Goal: Information Seeking & Learning: Learn about a topic

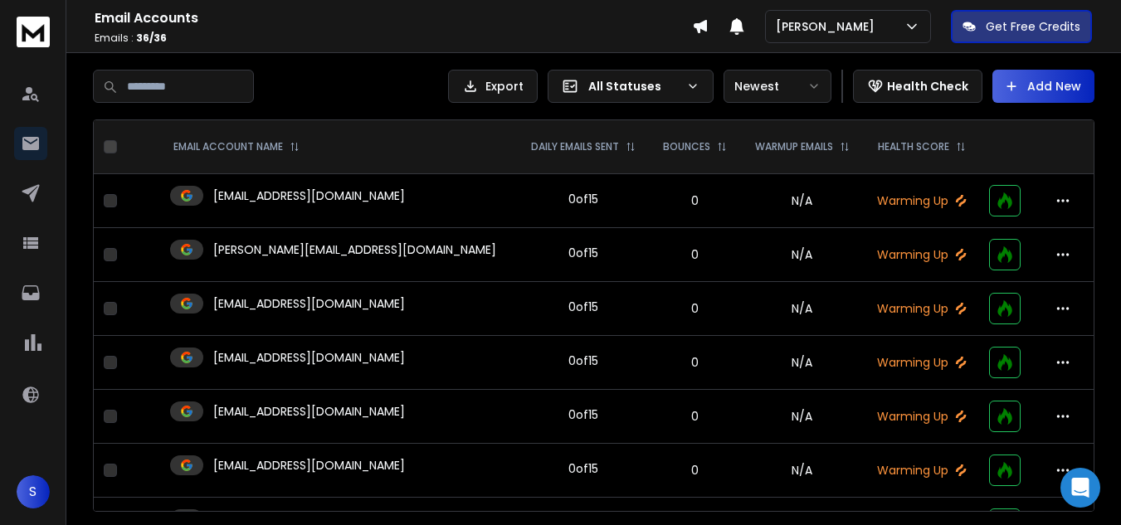
scroll to position [249, 0]
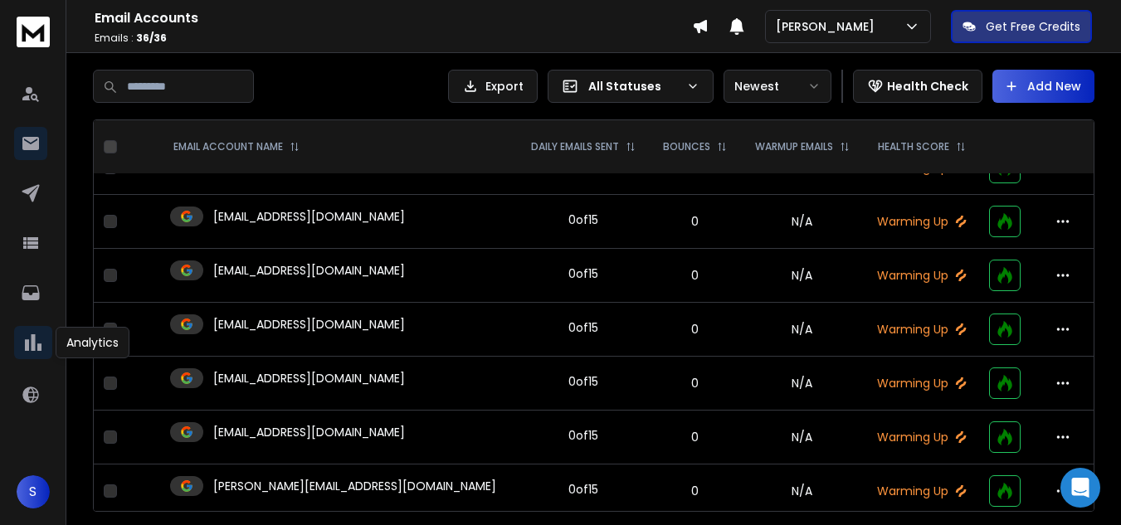
click at [37, 337] on icon at bounding box center [33, 342] width 25 height 25
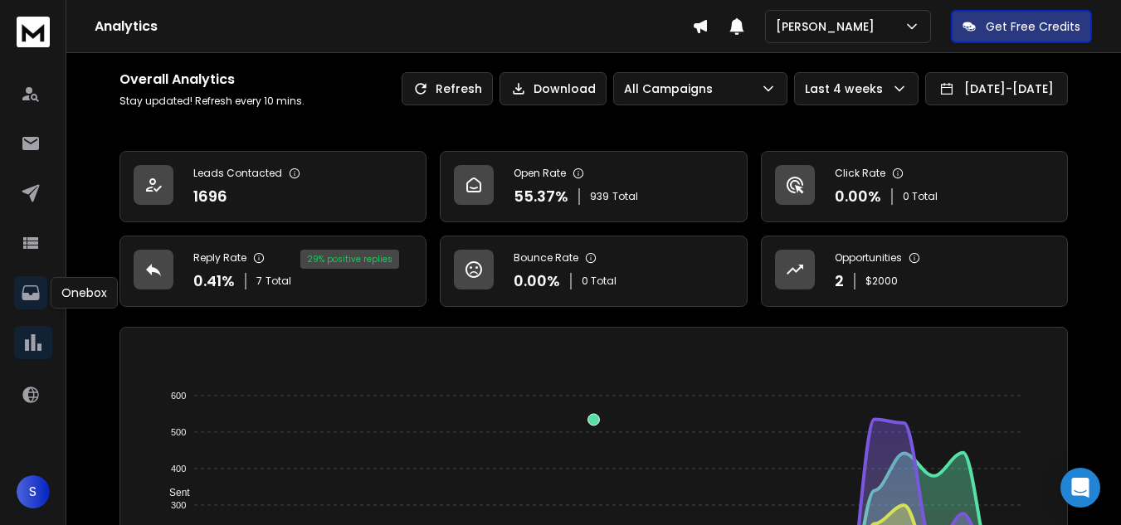
click at [32, 293] on icon at bounding box center [31, 293] width 20 height 20
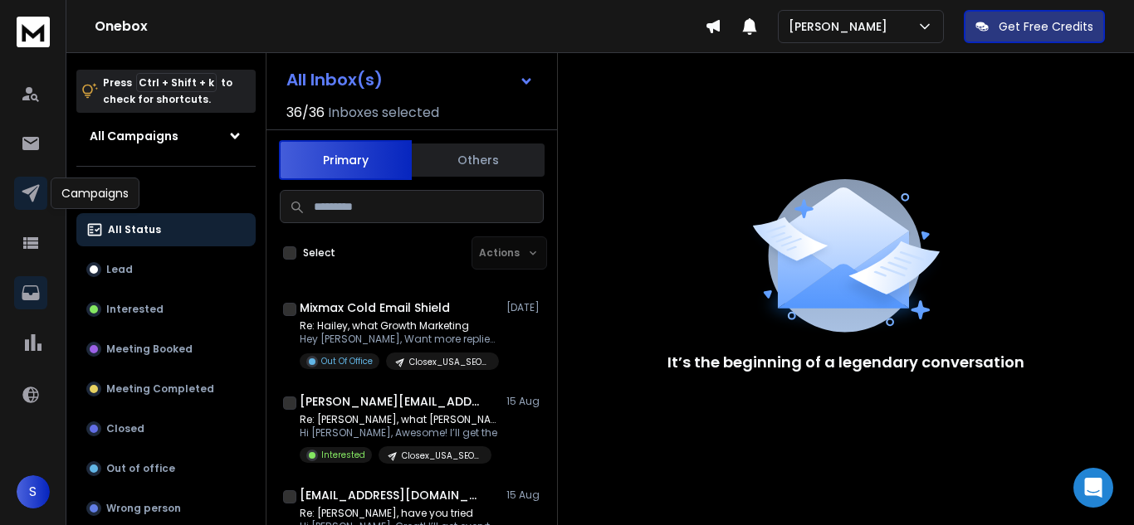
click at [41, 200] on link at bounding box center [30, 193] width 33 height 33
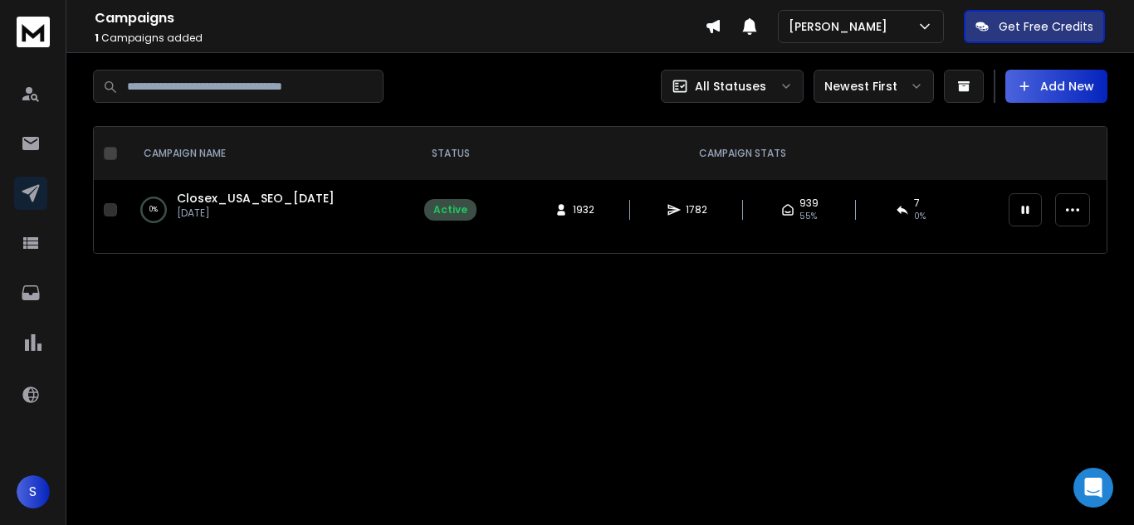
click at [690, 224] on td "1932 1782 939 55 % 7 0 %" at bounding box center [742, 210] width 512 height 60
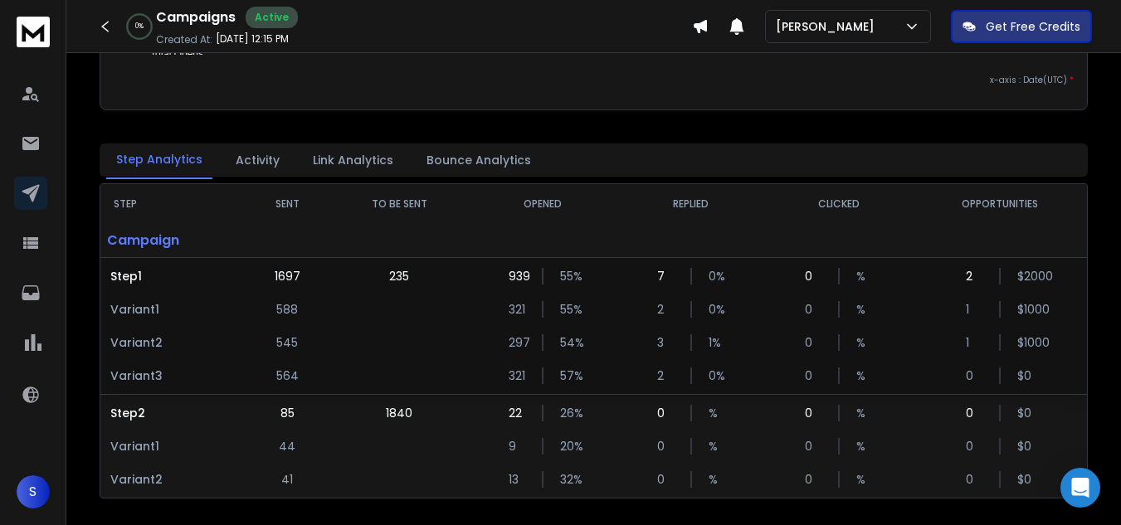
scroll to position [682, 0]
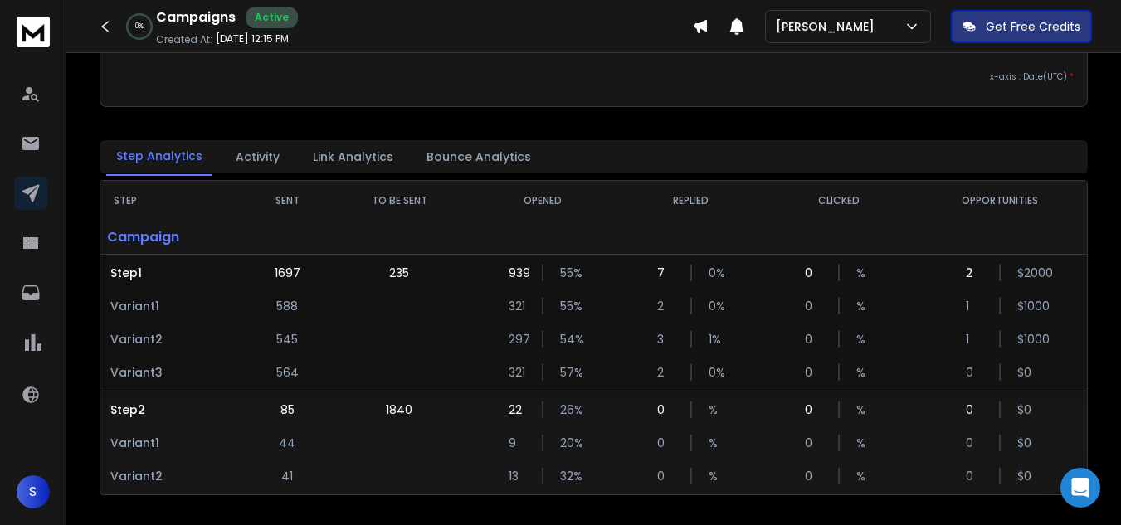
click at [522, 271] on p "939" at bounding box center [517, 273] width 17 height 17
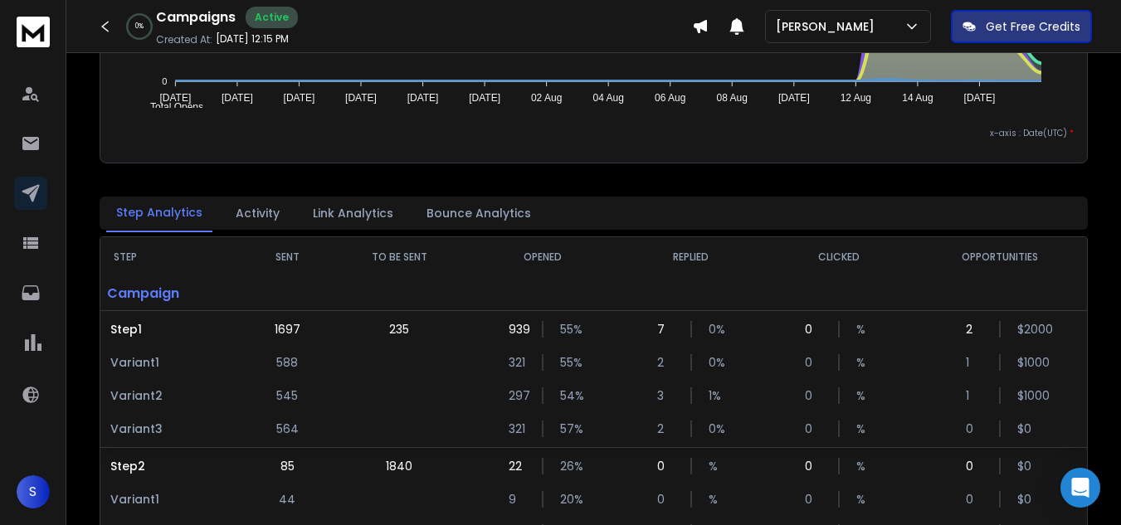
scroll to position [599, 0]
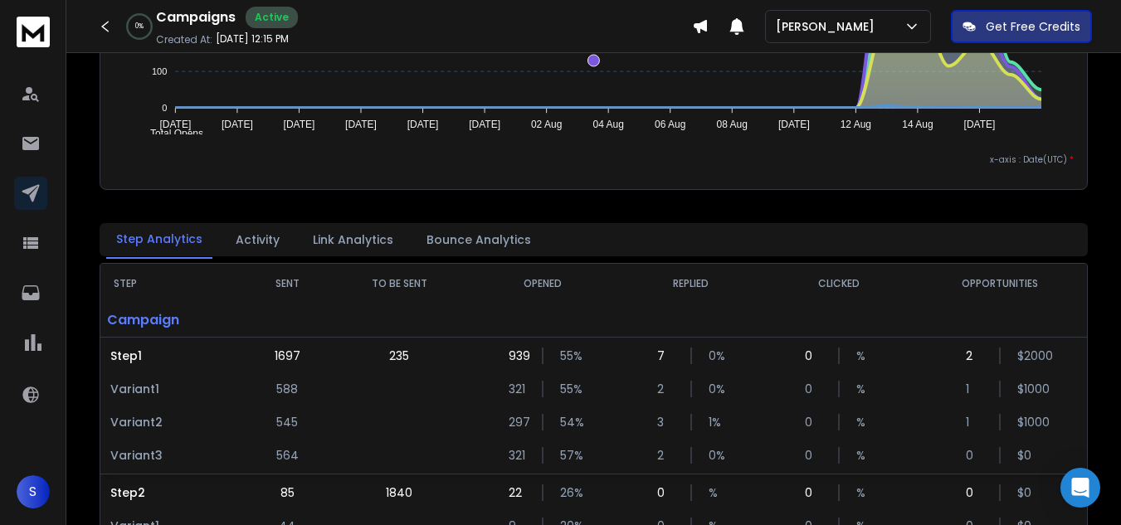
click at [262, 241] on button "Activity" at bounding box center [258, 240] width 64 height 37
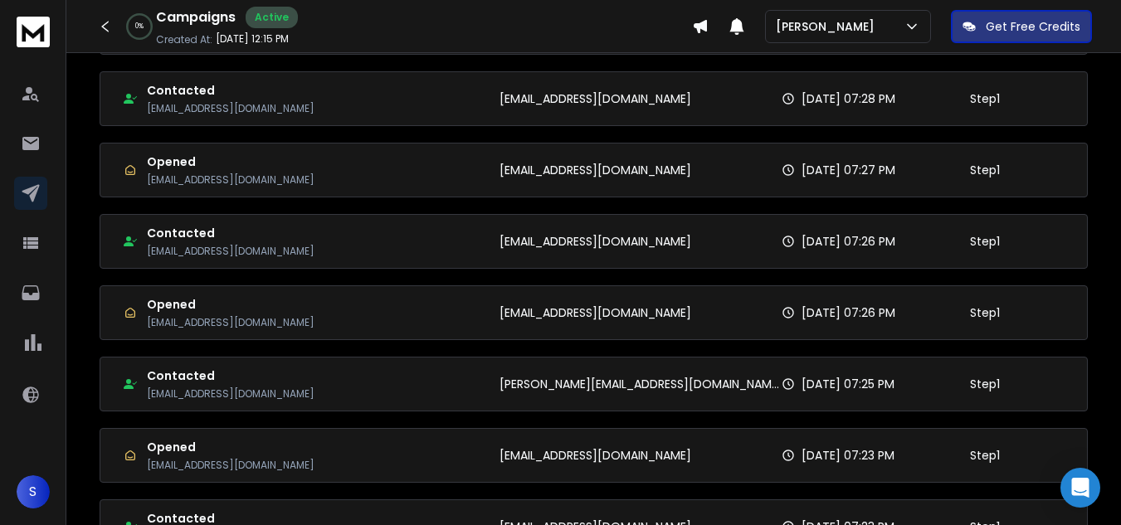
scroll to position [682, 0]
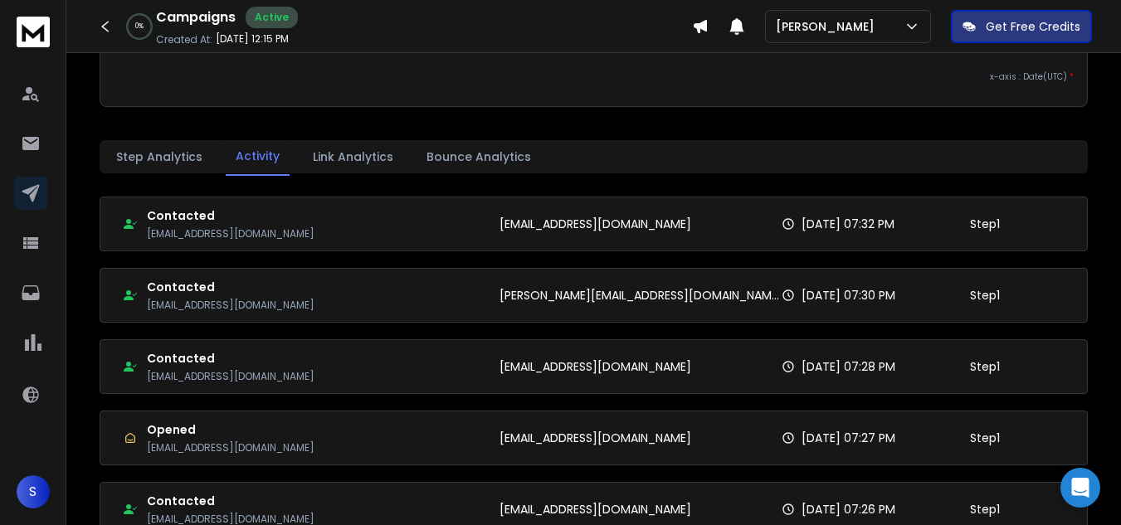
click at [176, 159] on button "Step Analytics" at bounding box center [159, 157] width 106 height 37
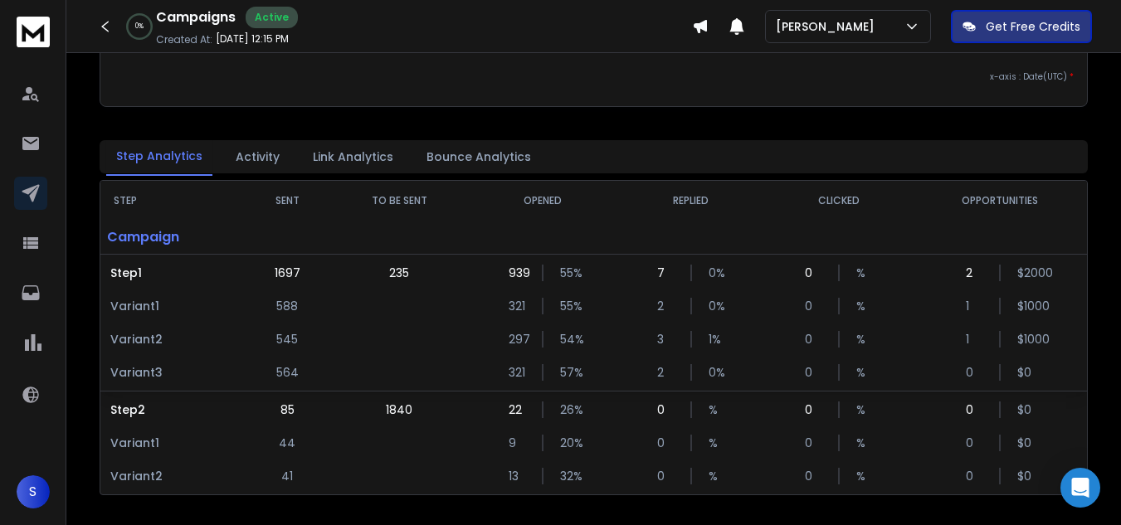
click at [259, 159] on button "Activity" at bounding box center [258, 157] width 64 height 37
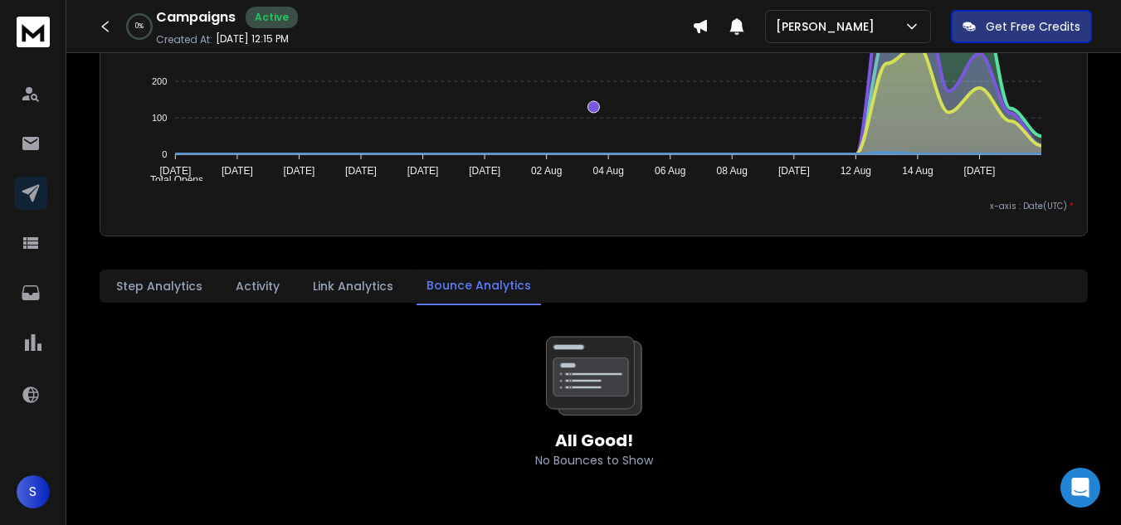
scroll to position [553, 0]
click at [456, 232] on div "Leads Contacted 1697 Open Rate 55.33 % 939 Total Click Rate 0.00 % 0 Total Repl…" at bounding box center [594, 89] width 988 height 825
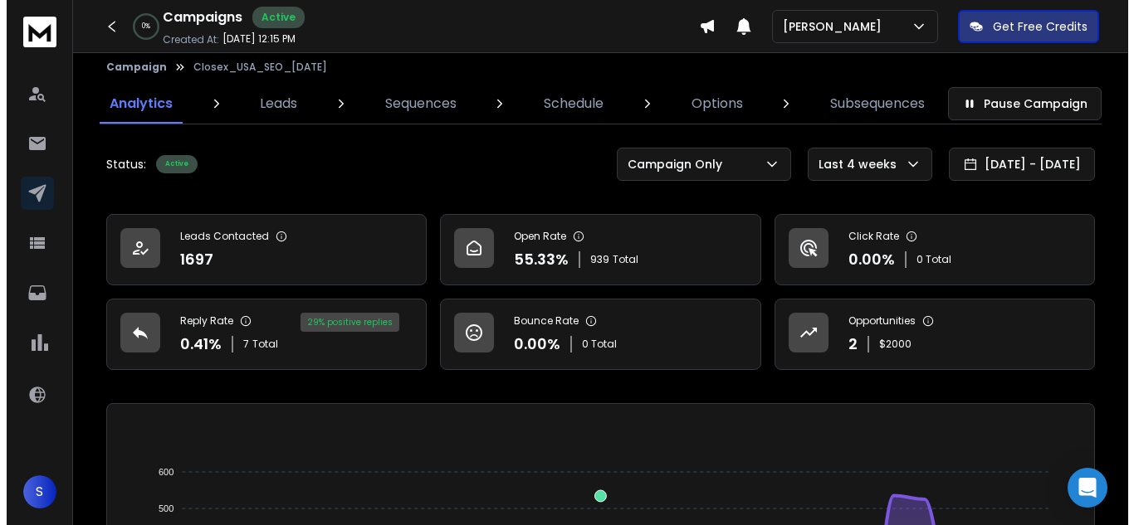
scroll to position [0, 0]
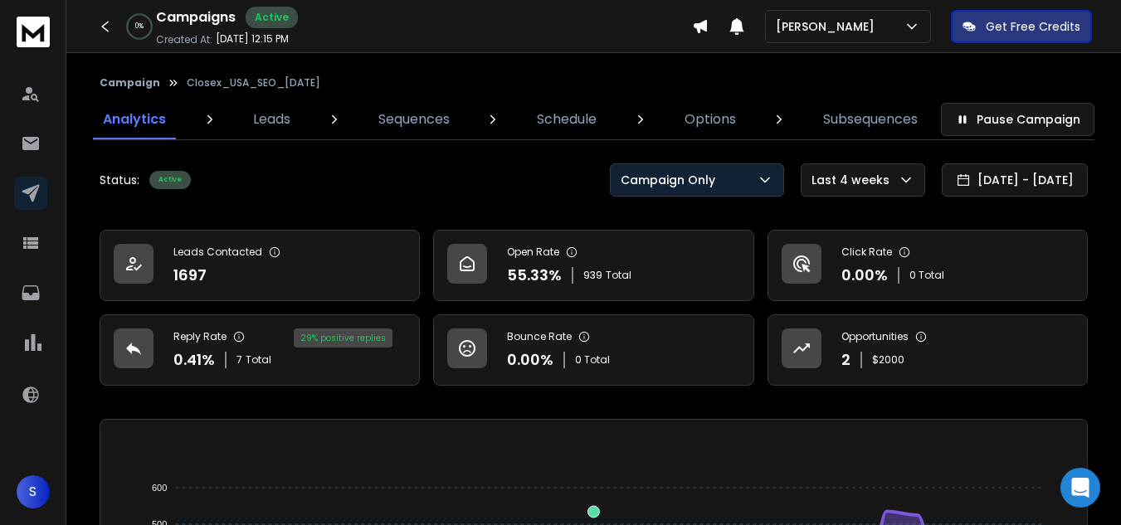
click at [700, 176] on div "Campaign Only" at bounding box center [697, 180] width 153 height 17
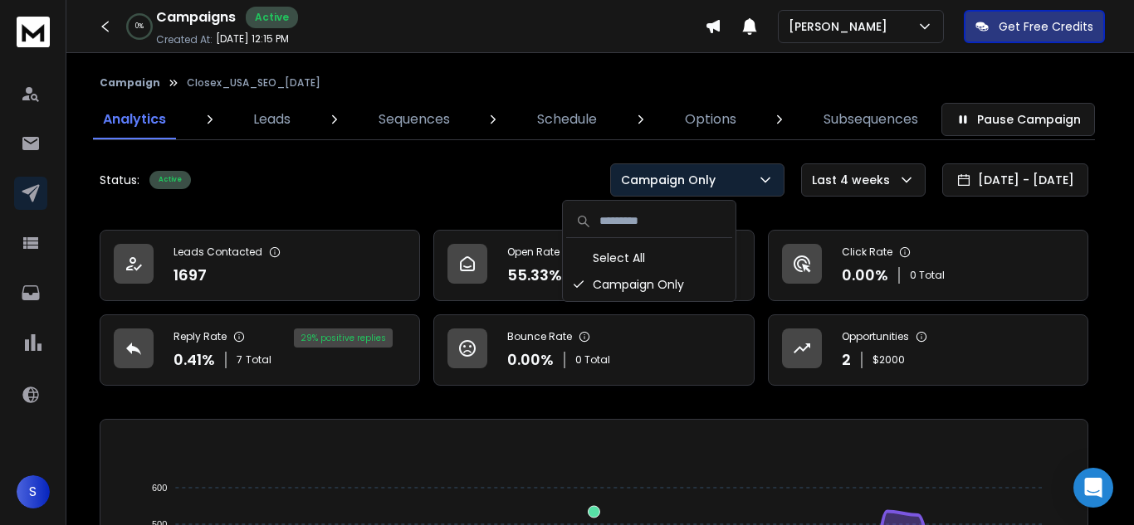
click at [699, 177] on div "Campaign Only" at bounding box center [697, 180] width 153 height 17
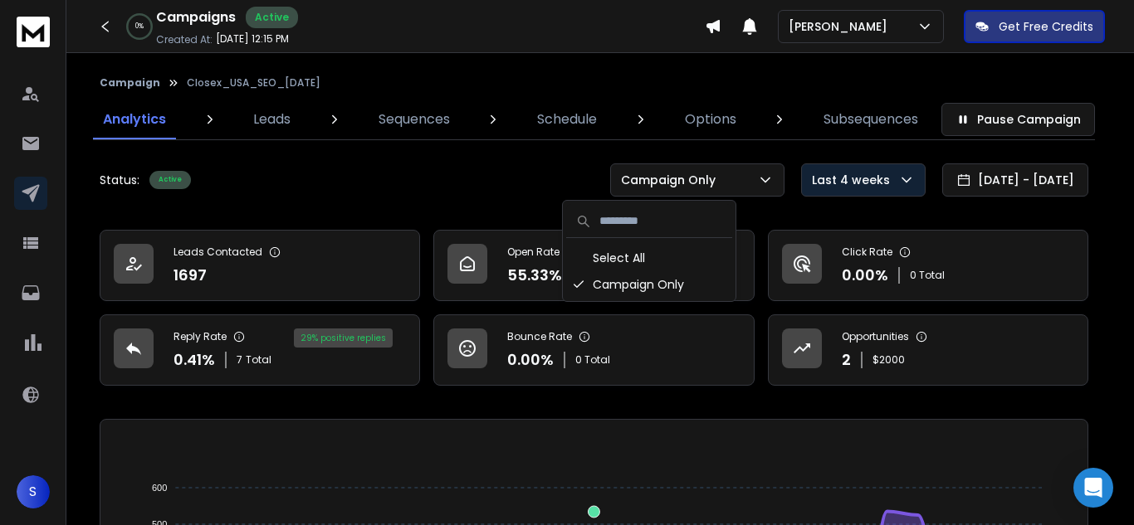
click at [812, 186] on p "Last 4 weeks" at bounding box center [854, 180] width 85 height 17
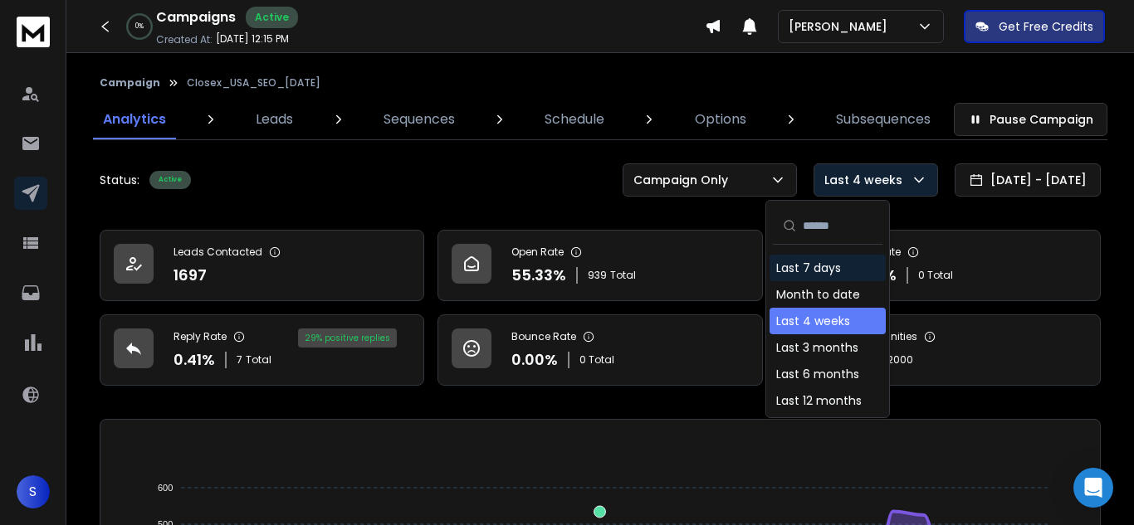
click at [824, 186] on p "Last 4 weeks" at bounding box center [866, 180] width 85 height 17
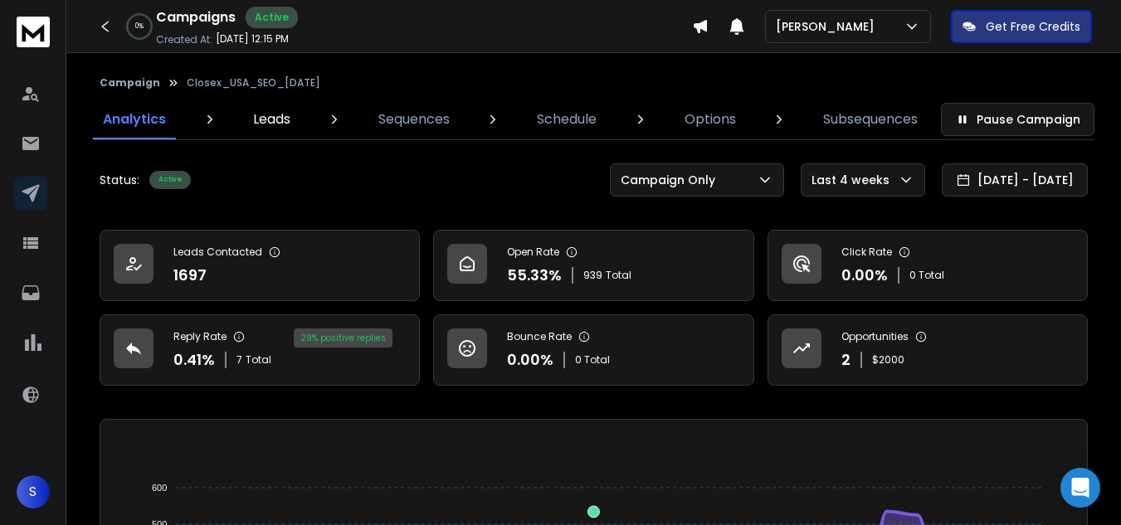
click at [281, 120] on p "Leads" at bounding box center [271, 120] width 37 height 20
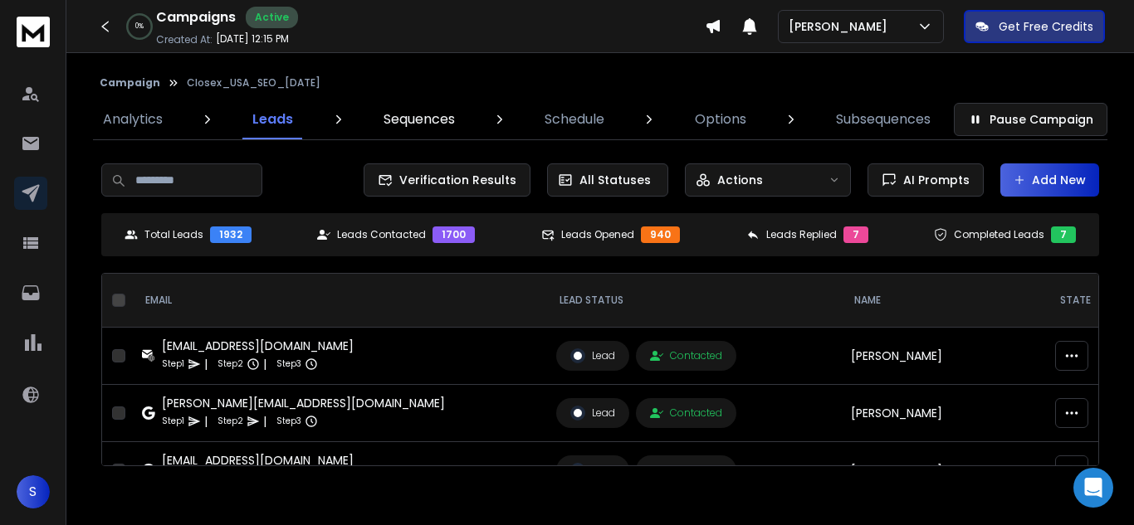
click at [413, 122] on p "Sequences" at bounding box center [418, 120] width 71 height 20
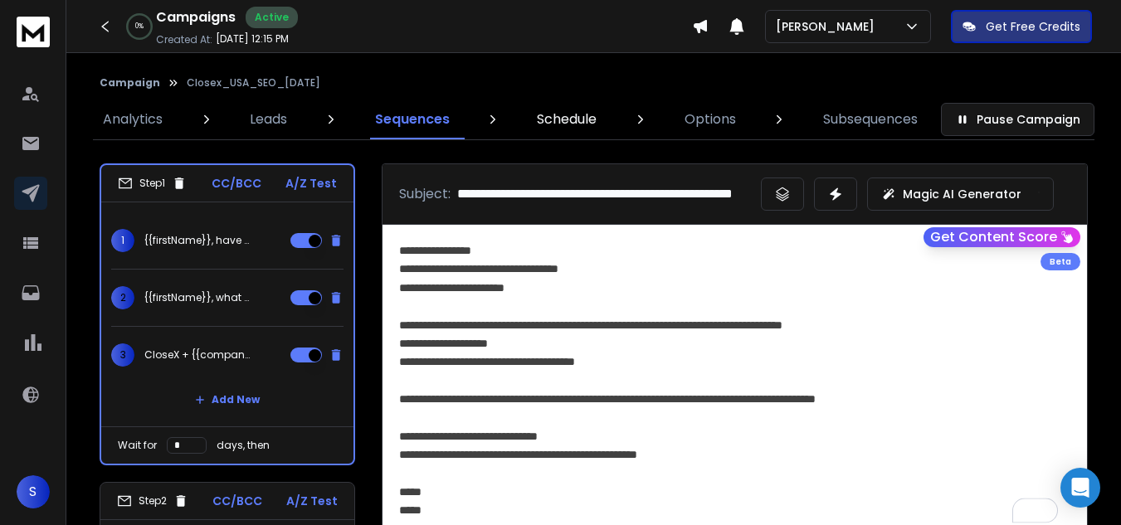
click at [562, 121] on p "Schedule" at bounding box center [567, 120] width 60 height 20
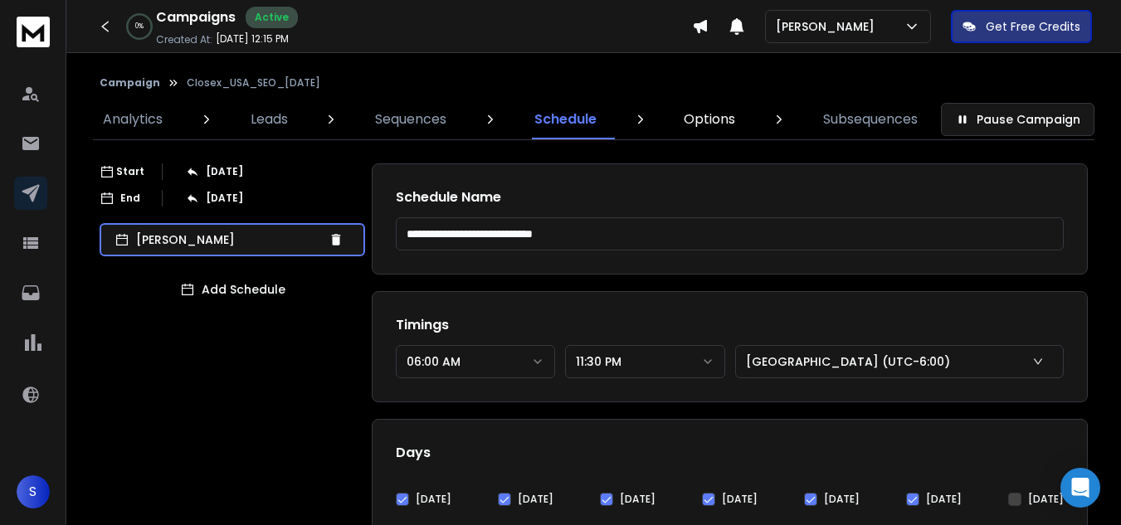
click at [710, 121] on p "Options" at bounding box center [709, 120] width 51 height 20
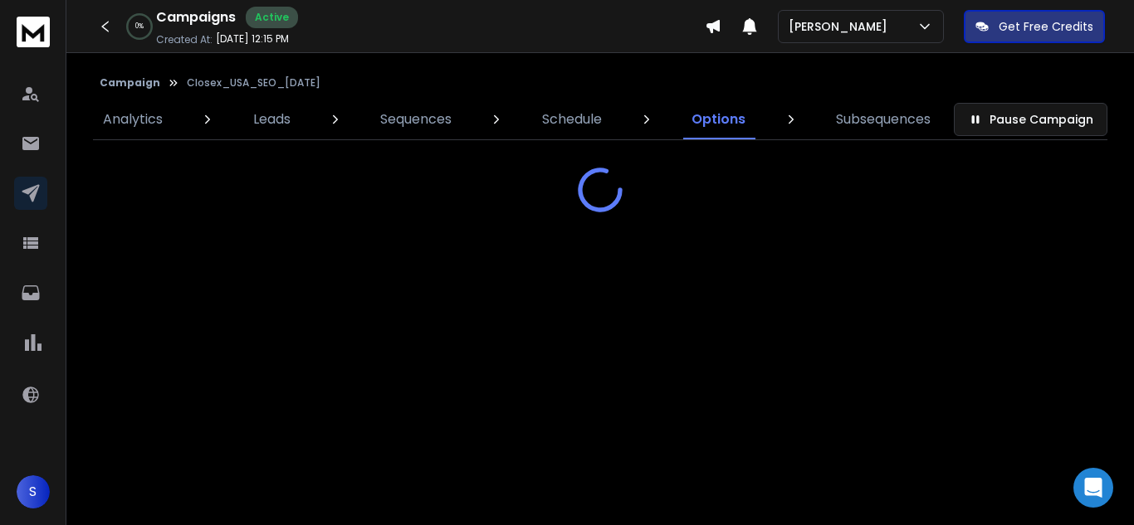
select select "*********"
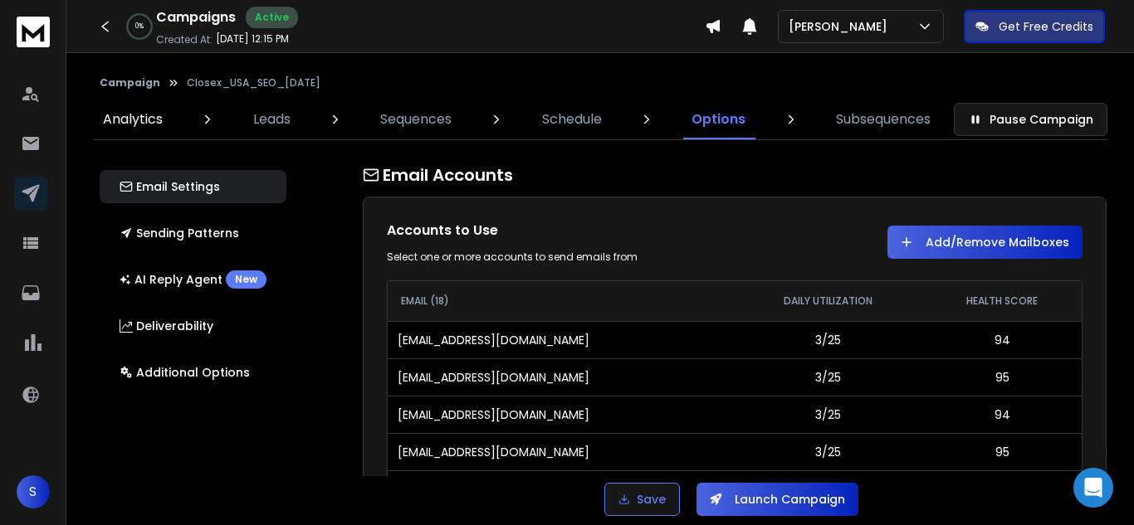
click at [124, 120] on p "Analytics" at bounding box center [133, 120] width 60 height 20
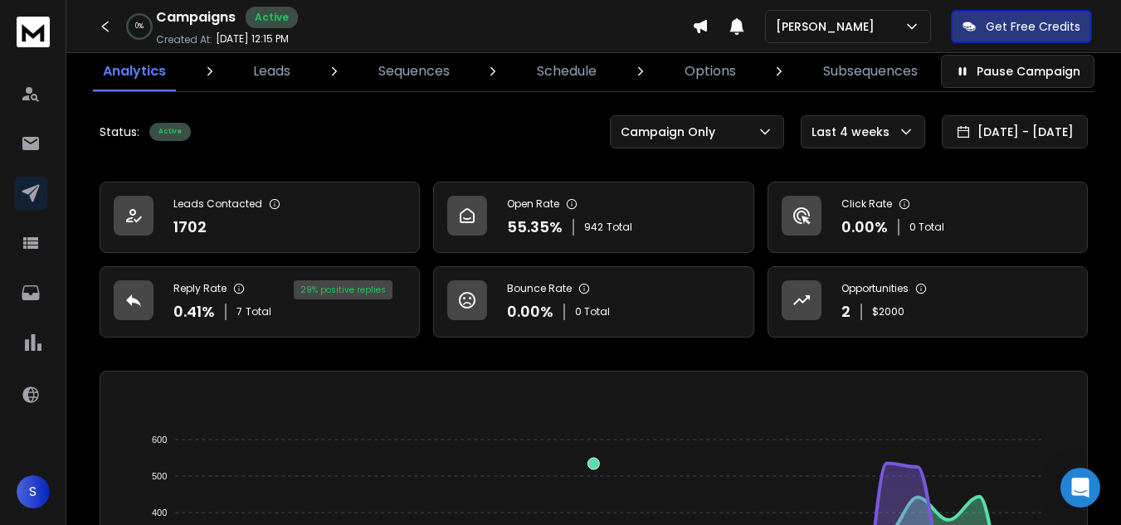
scroll to position [166, 0]
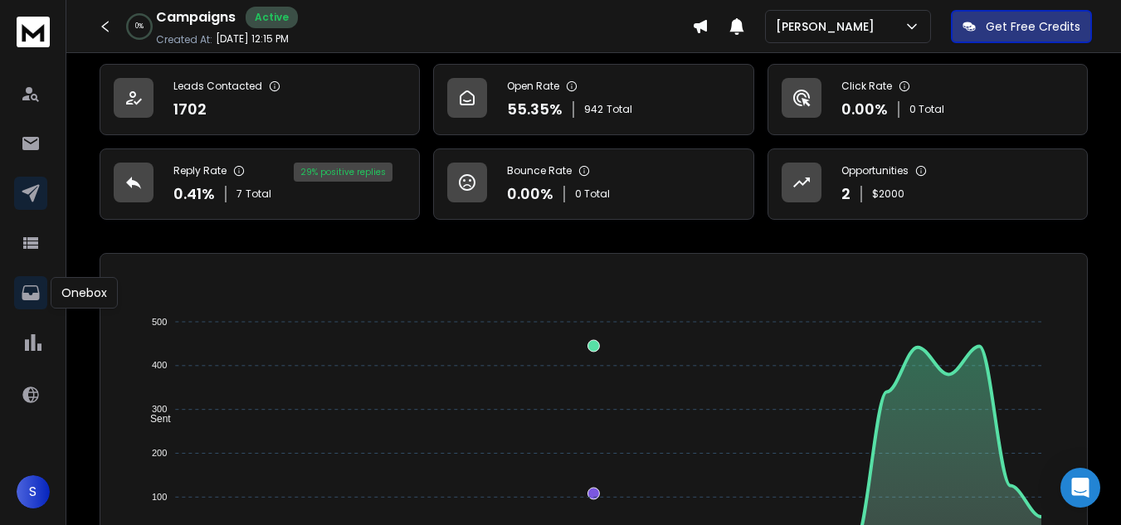
click at [37, 283] on icon at bounding box center [31, 293] width 20 height 20
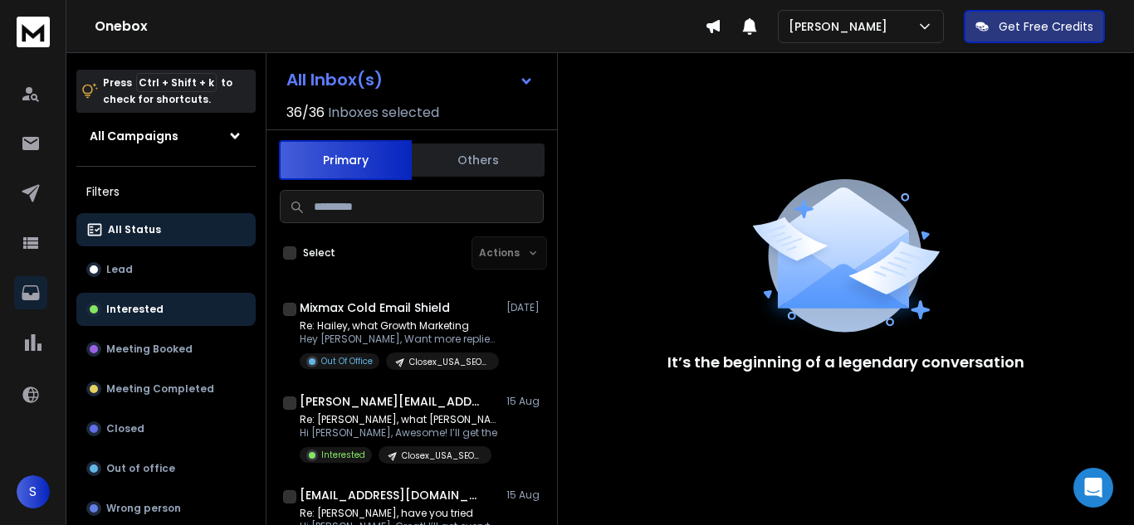
click at [166, 308] on button "Interested" at bounding box center [165, 309] width 179 height 33
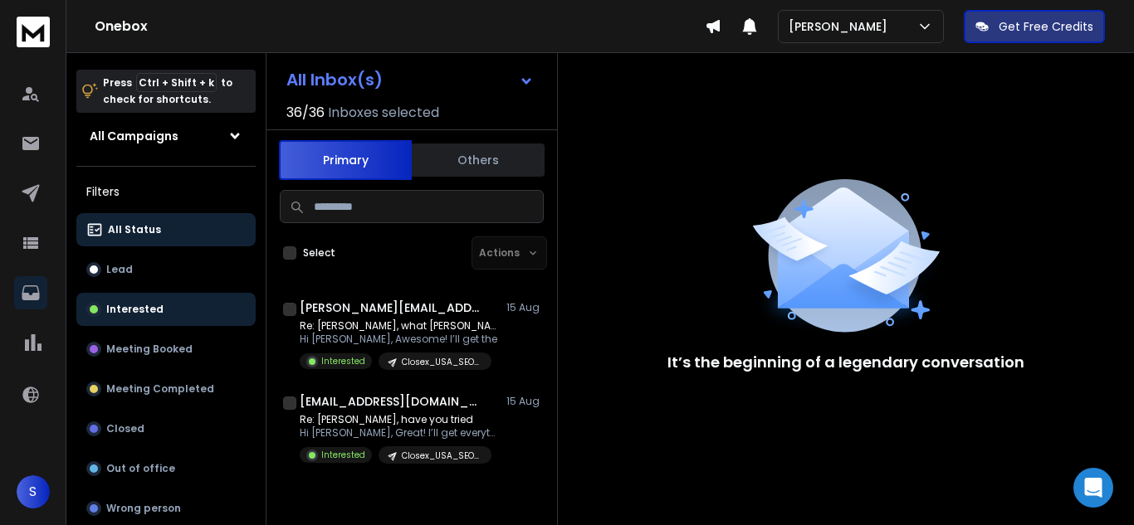
click at [139, 233] on p "All Status" at bounding box center [134, 229] width 53 height 13
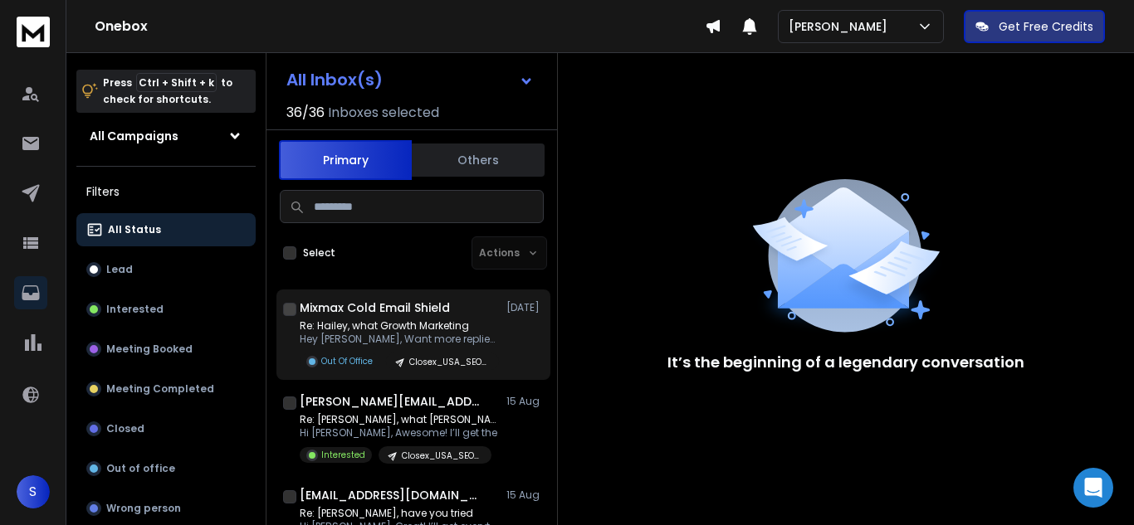
click at [400, 324] on p "Re: Hailey, what Growth Marketing" at bounding box center [399, 326] width 199 height 13
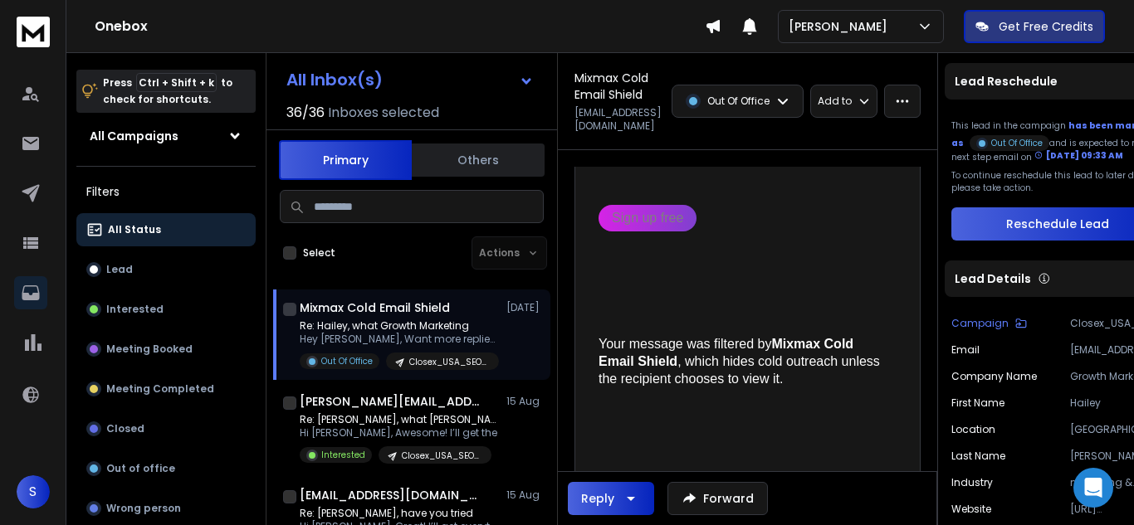
scroll to position [581, 0]
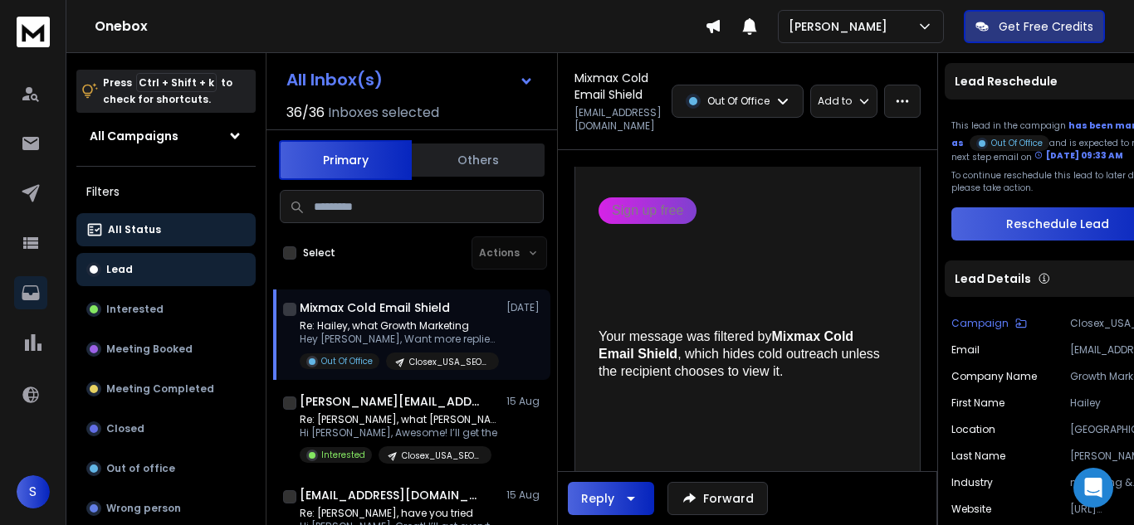
click at [125, 272] on p "Lead" at bounding box center [119, 269] width 27 height 13
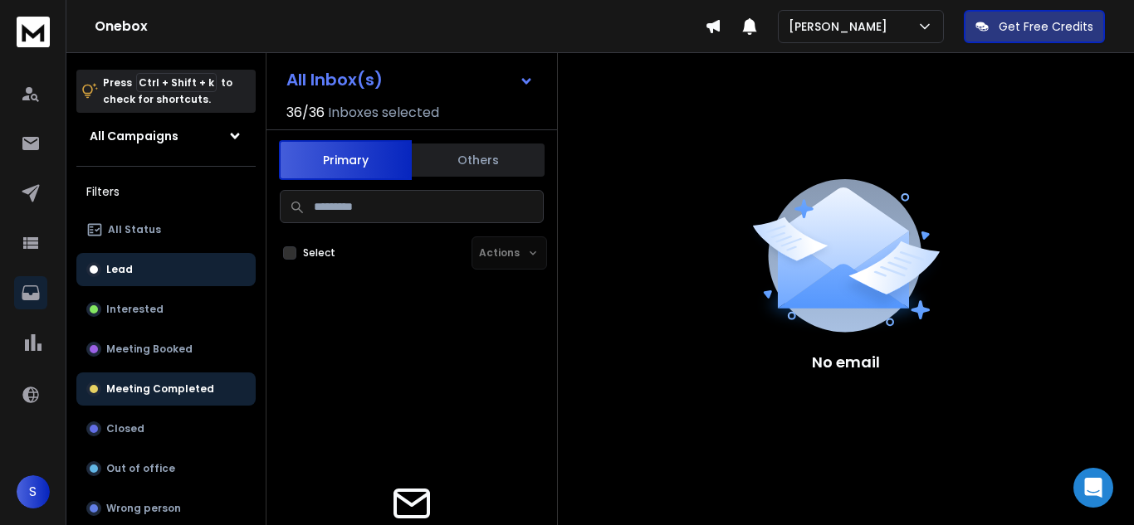
click at [152, 379] on button "Meeting Completed" at bounding box center [165, 389] width 179 height 33
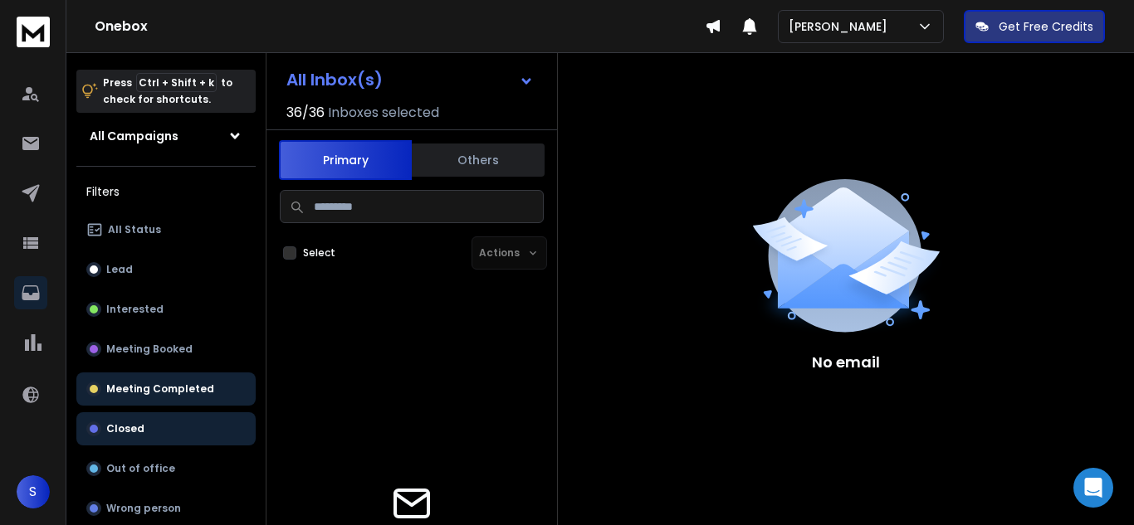
click at [118, 420] on button "Closed" at bounding box center [165, 428] width 179 height 33
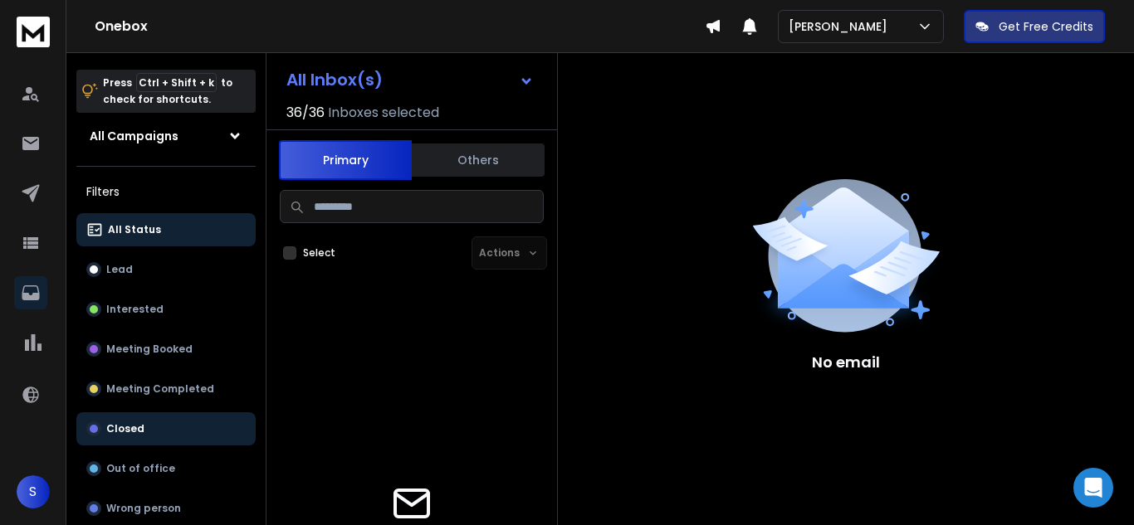
click at [134, 235] on p "All Status" at bounding box center [134, 229] width 53 height 13
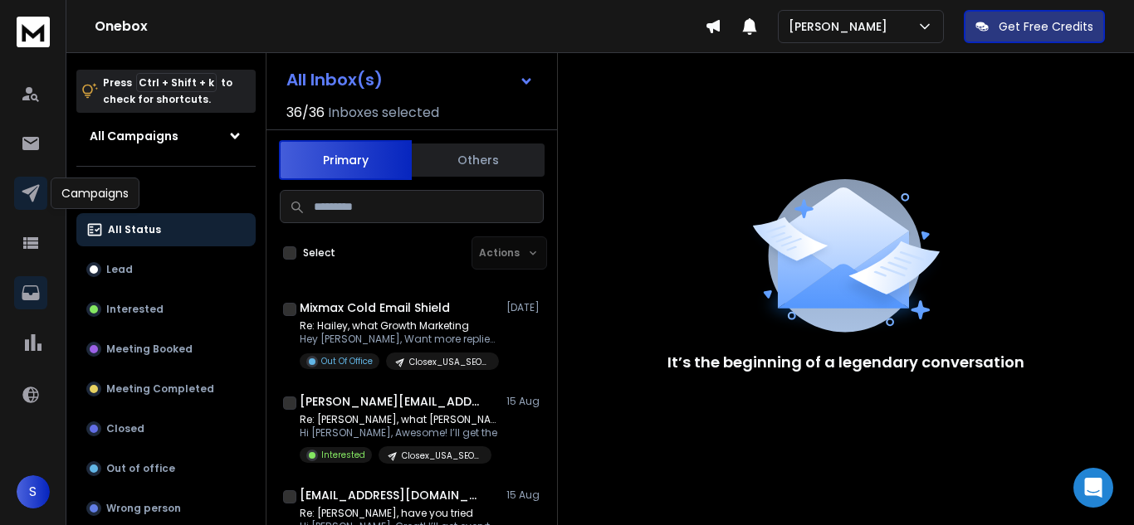
click at [32, 193] on icon at bounding box center [30, 192] width 17 height 17
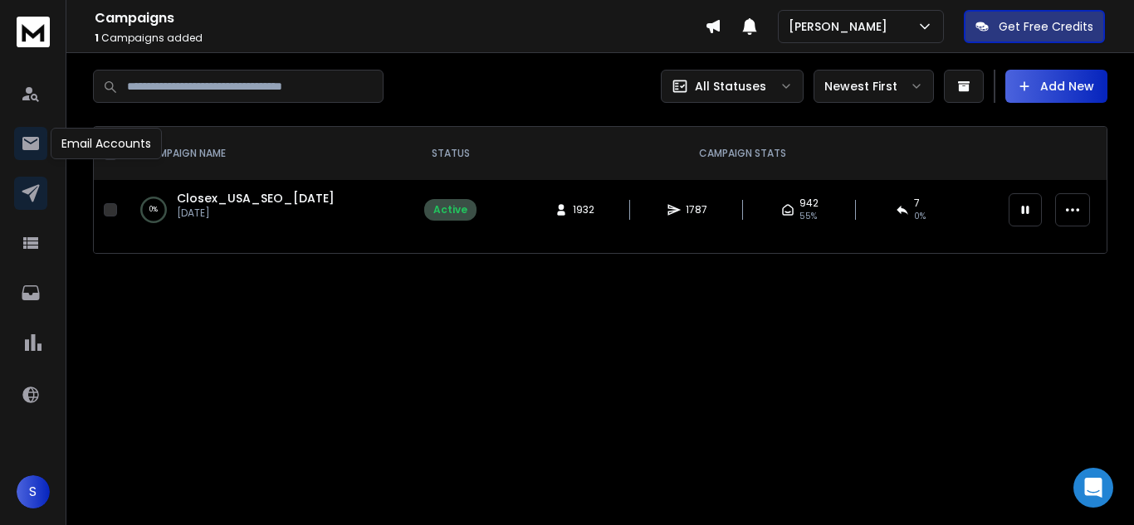
click at [27, 142] on icon at bounding box center [31, 144] width 20 height 20
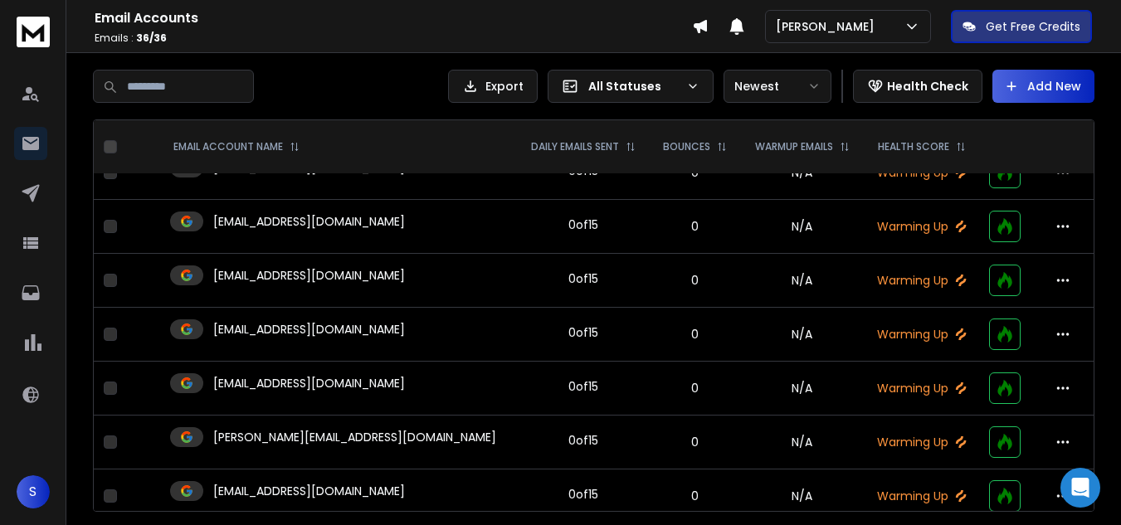
scroll to position [871, 0]
